Goal: Communication & Community: Participate in discussion

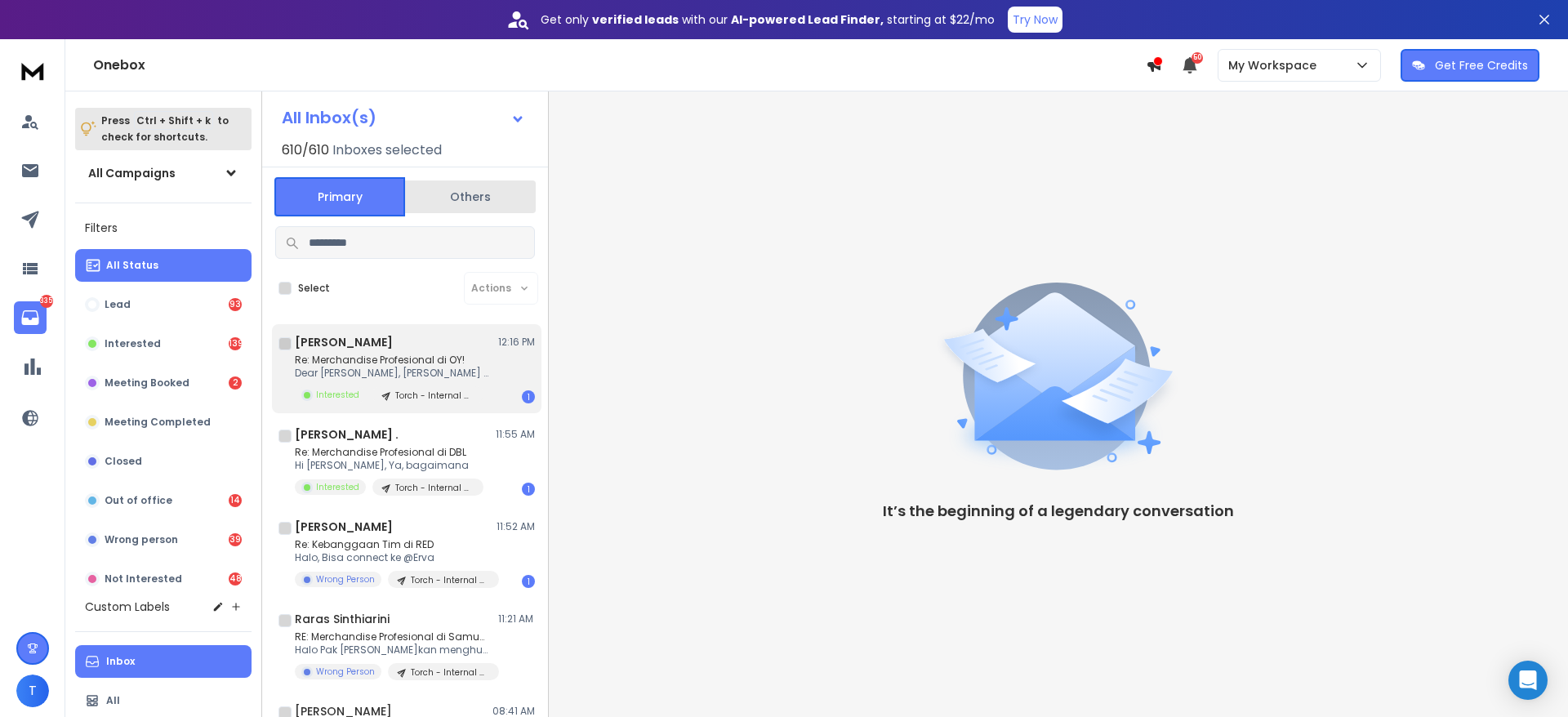
click at [445, 402] on div "Torch - Internal Merchandise - [DATE]" at bounding box center [427, 395] width 111 height 17
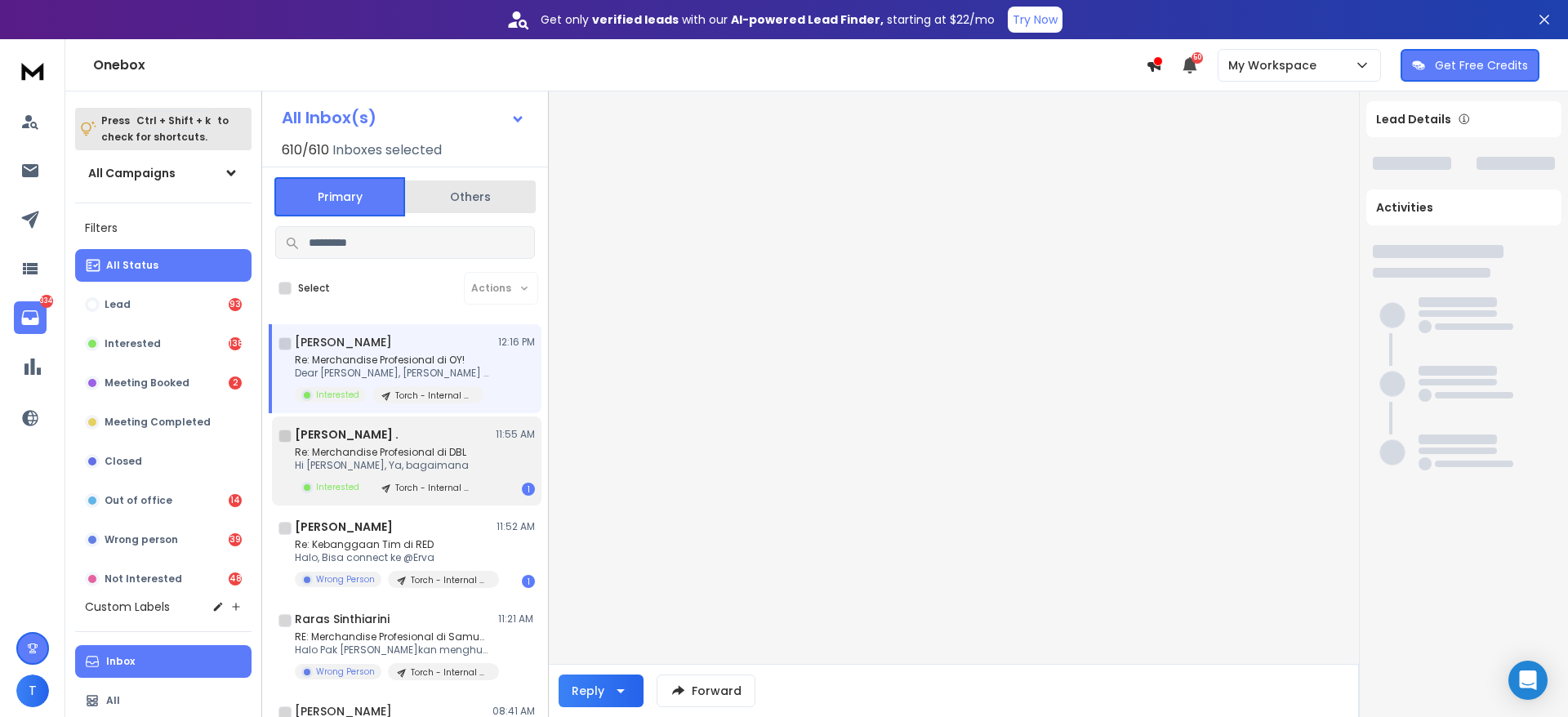
click at [414, 455] on p "Re: Merchandise Profesional di DBL" at bounding box center [389, 452] width 189 height 13
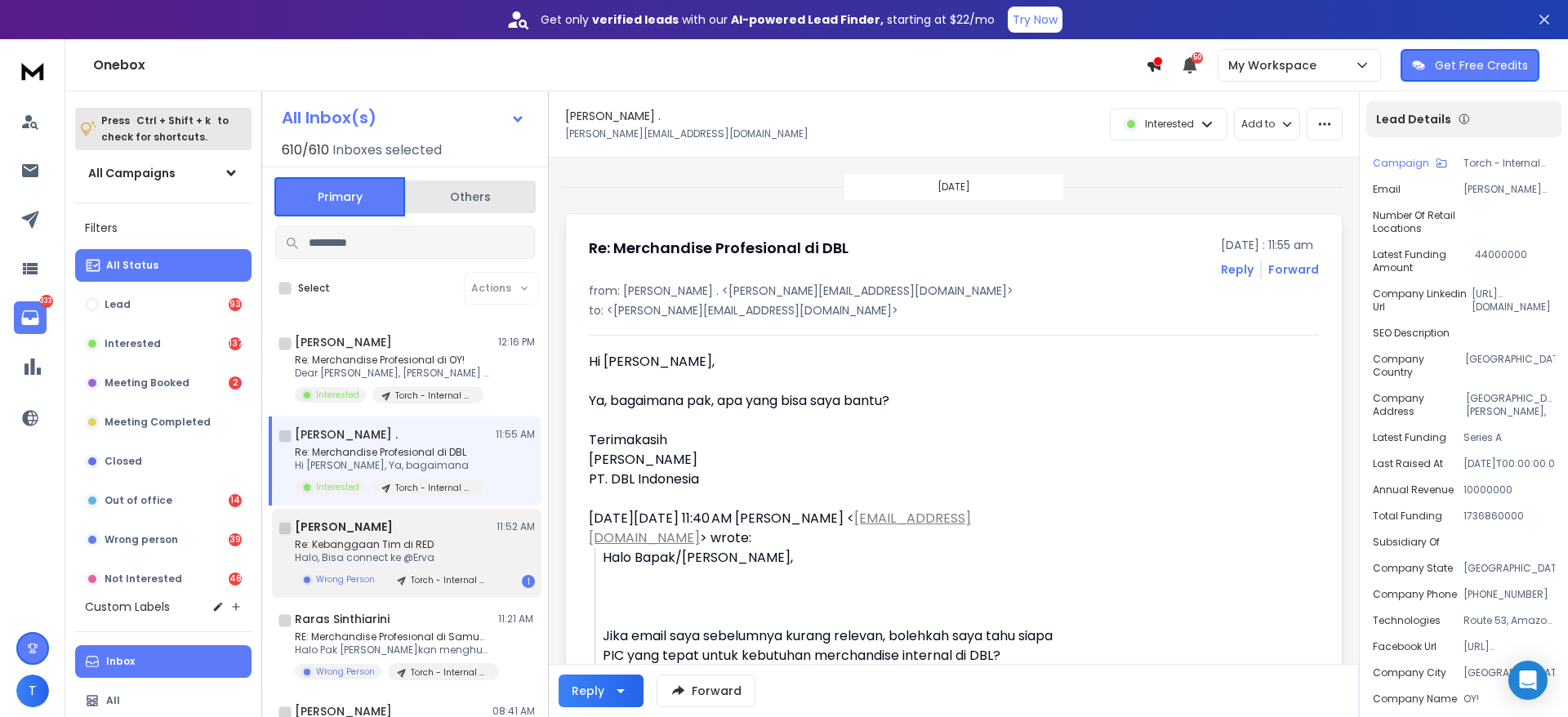
click at [398, 572] on div "Torch - Internal Merchandise - July 2025" at bounding box center [443, 580] width 111 height 17
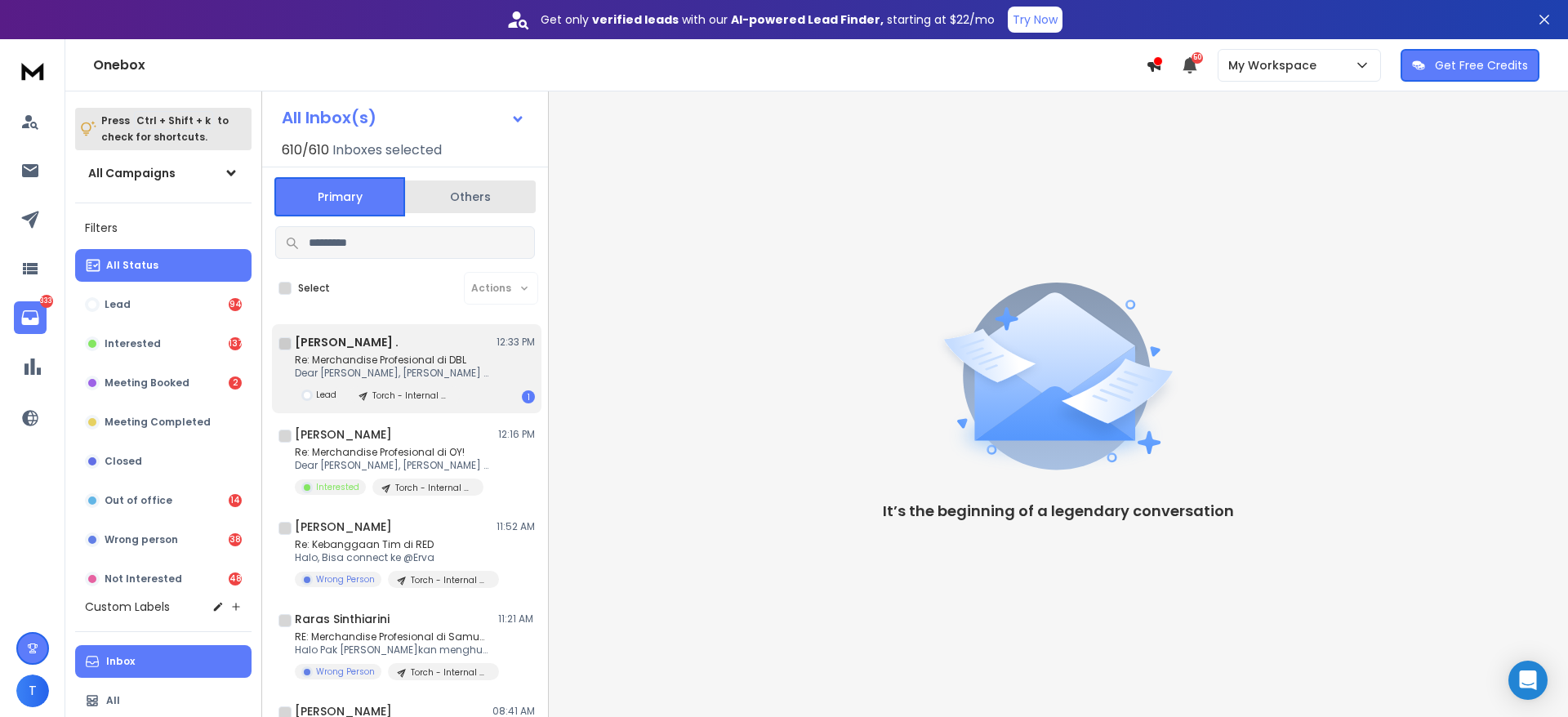
click at [424, 363] on p "Re: Merchandise Profesional di DBL" at bounding box center [393, 360] width 196 height 13
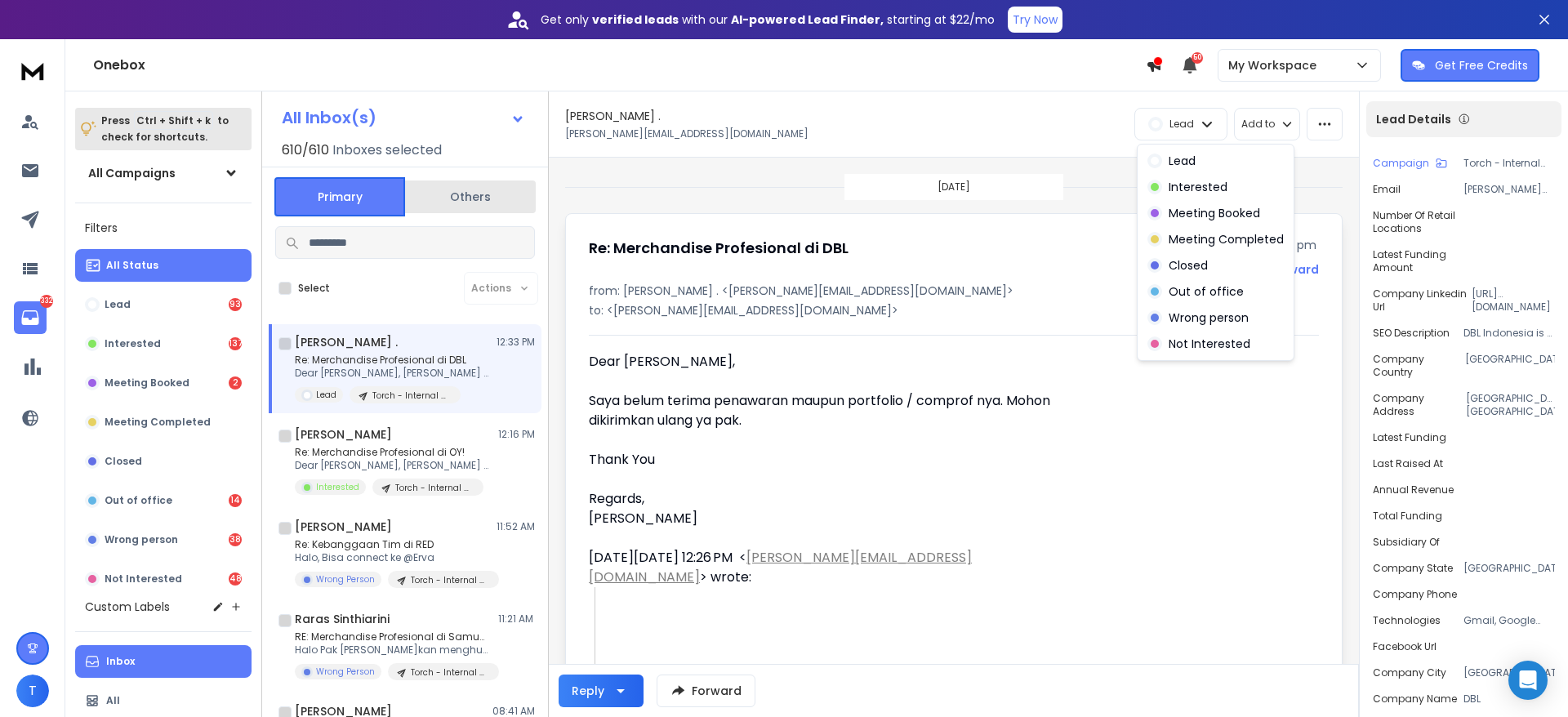
click at [1173, 132] on div "Lead" at bounding box center [1181, 124] width 92 height 31
click at [1150, 184] on span at bounding box center [1154, 187] width 15 height 15
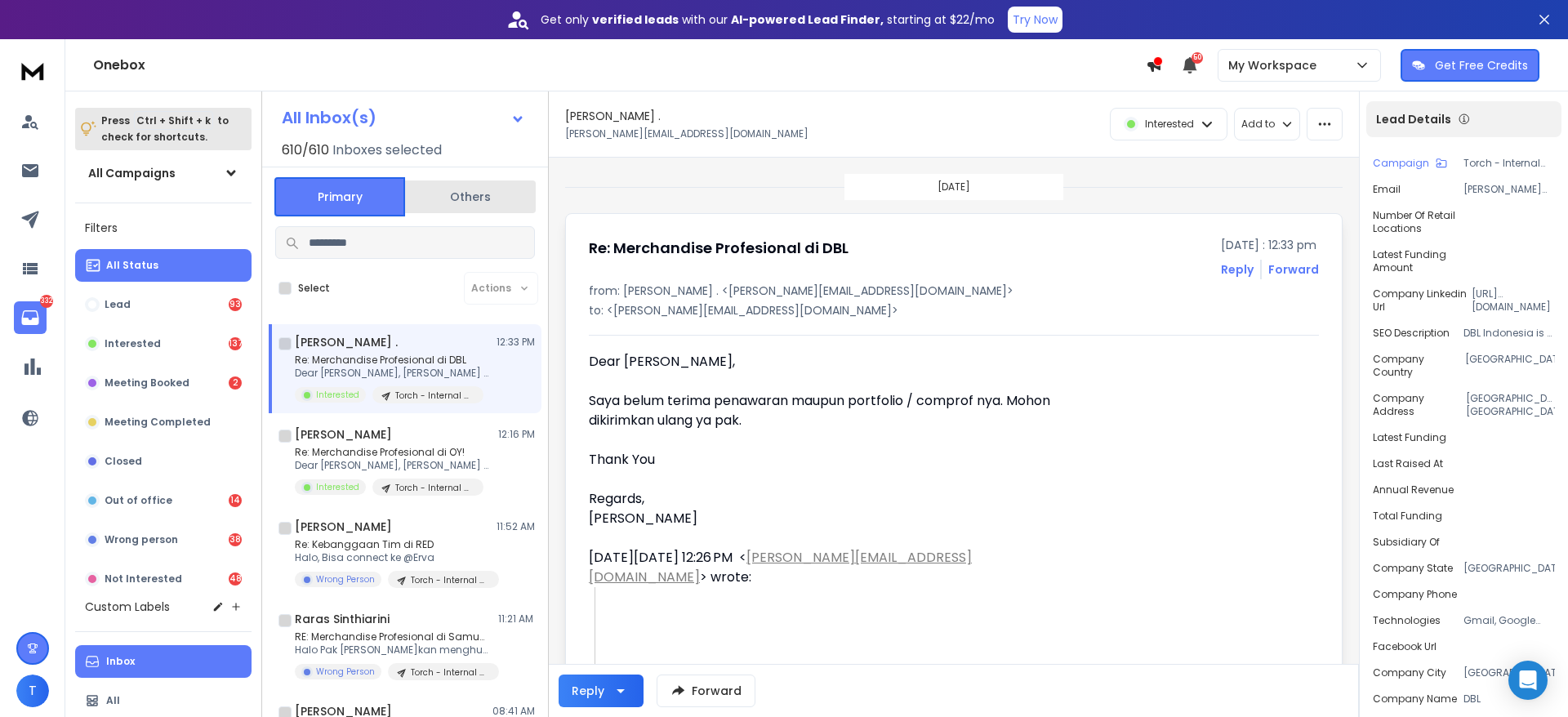
click at [846, 381] on div at bounding box center [826, 381] width 477 height 20
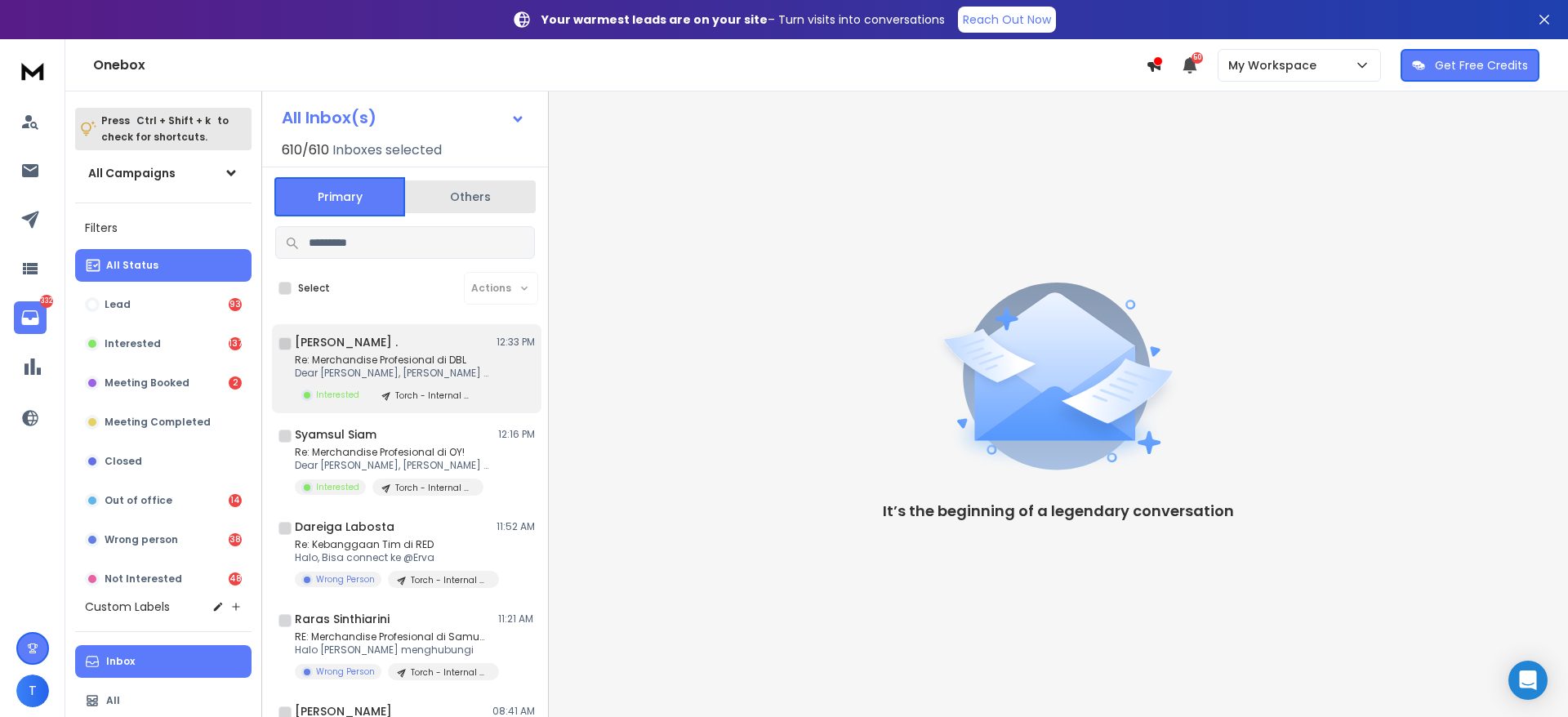
click at [408, 365] on p "Re: Merchandise Profesional di DBL" at bounding box center [393, 360] width 196 height 13
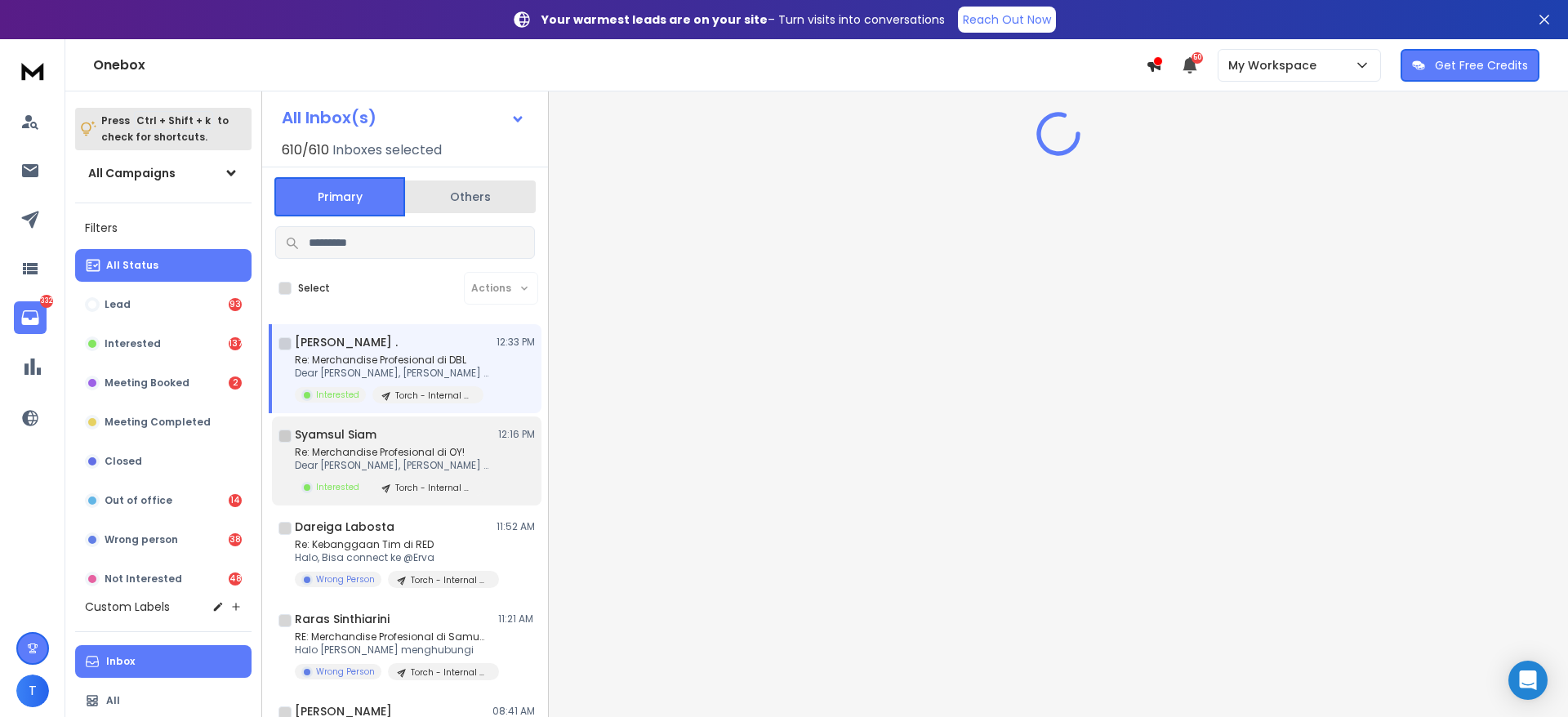
click at [395, 473] on div "Re: Merchandise Profesional di OY! Dear [PERSON_NAME], [PERSON_NAME] dapat Inte…" at bounding box center [393, 471] width 196 height 50
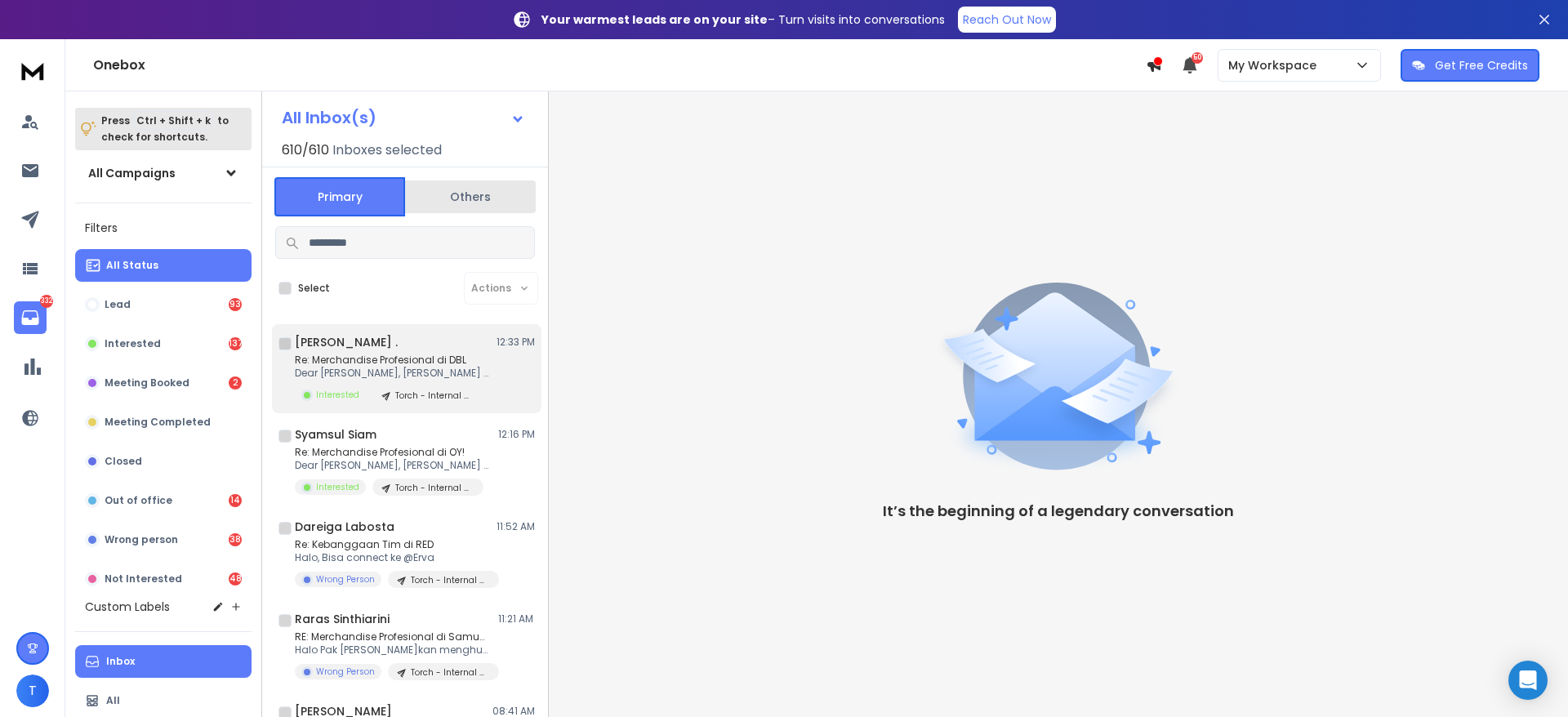
click at [430, 352] on div "Juliana . 12:33 PM Re: Merchandise Profesional di DBL Dear Pak Indra, Saya belu…" at bounding box center [414, 369] width 240 height 69
